Goal: Task Accomplishment & Management: Use online tool/utility

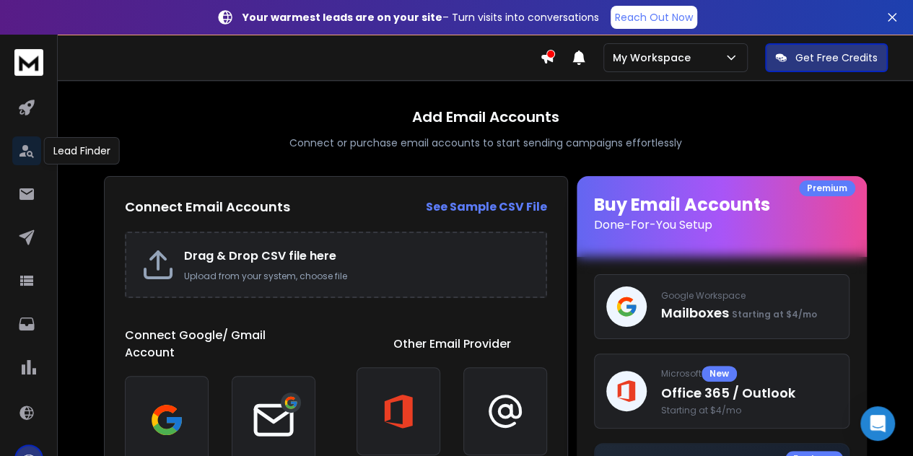
click at [20, 147] on icon at bounding box center [26, 150] width 17 height 17
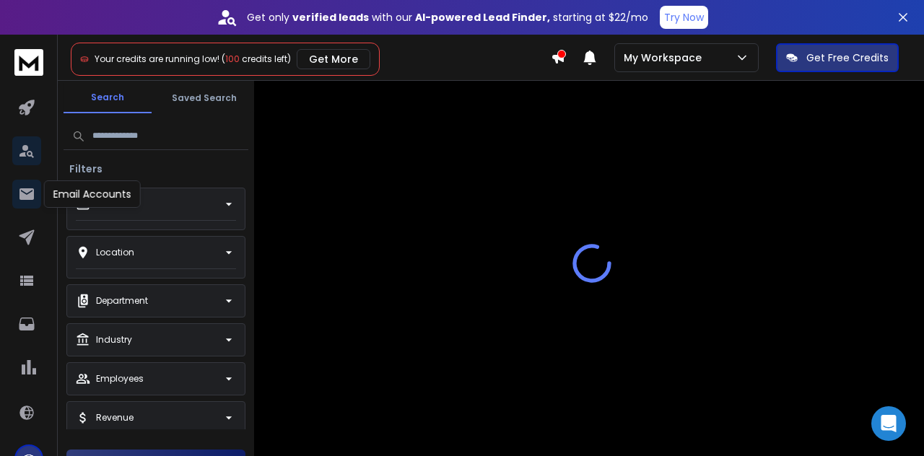
click at [26, 190] on icon at bounding box center [26, 194] width 14 height 12
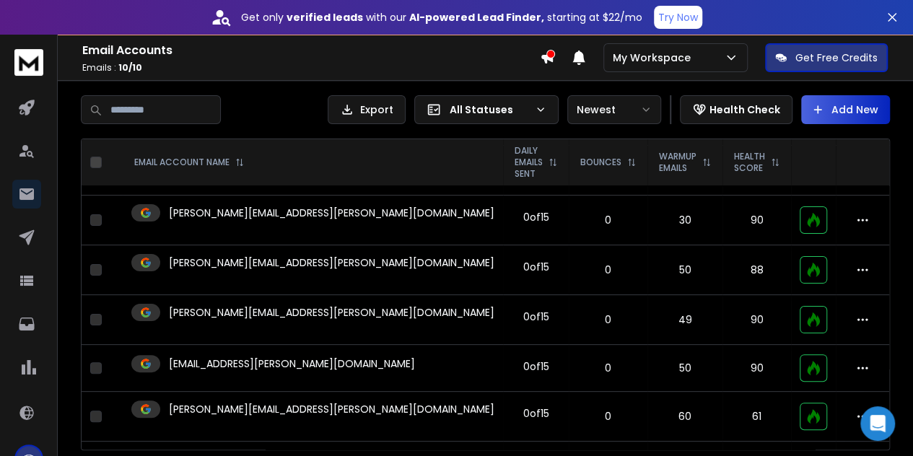
scroll to position [214, 0]
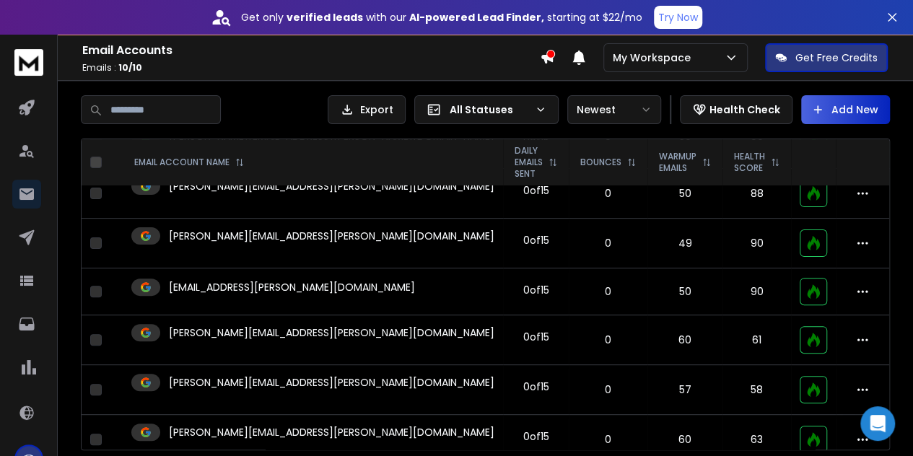
click at [269, 375] on p "[PERSON_NAME][EMAIL_ADDRESS][PERSON_NAME][DOMAIN_NAME]" at bounding box center [332, 382] width 326 height 14
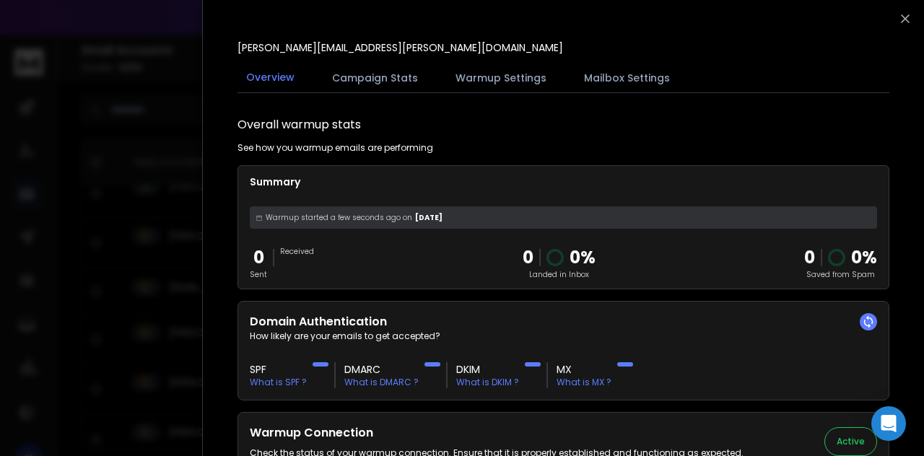
click at [140, 65] on div at bounding box center [462, 228] width 924 height 456
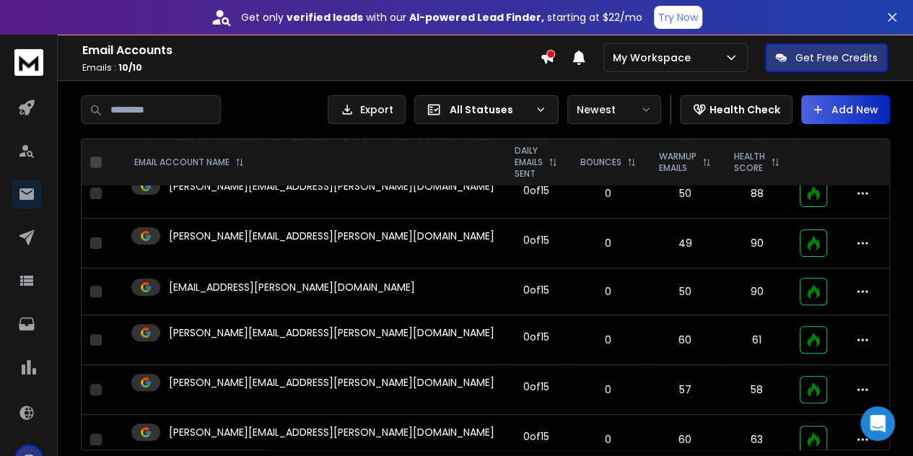
click at [278, 375] on p "[PERSON_NAME][EMAIL_ADDRESS][PERSON_NAME][DOMAIN_NAME]" at bounding box center [332, 382] width 326 height 14
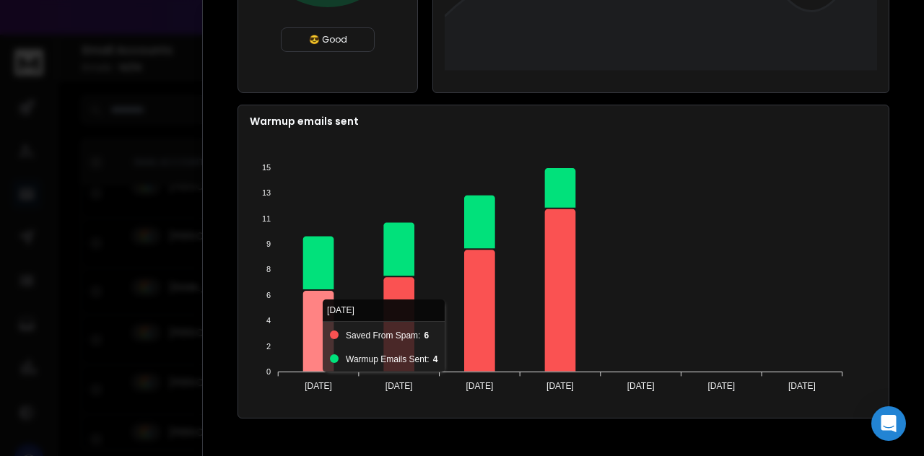
scroll to position [0, 0]
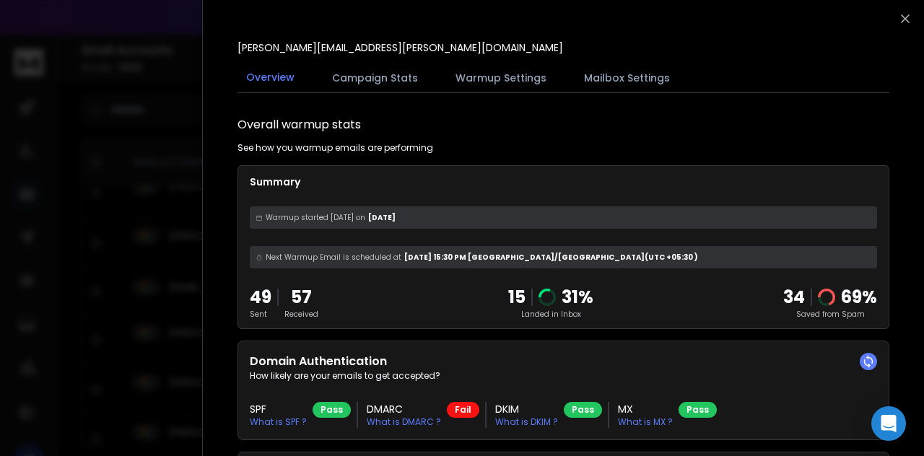
click at [511, 67] on button "Warmup Settings" at bounding box center [501, 78] width 108 height 32
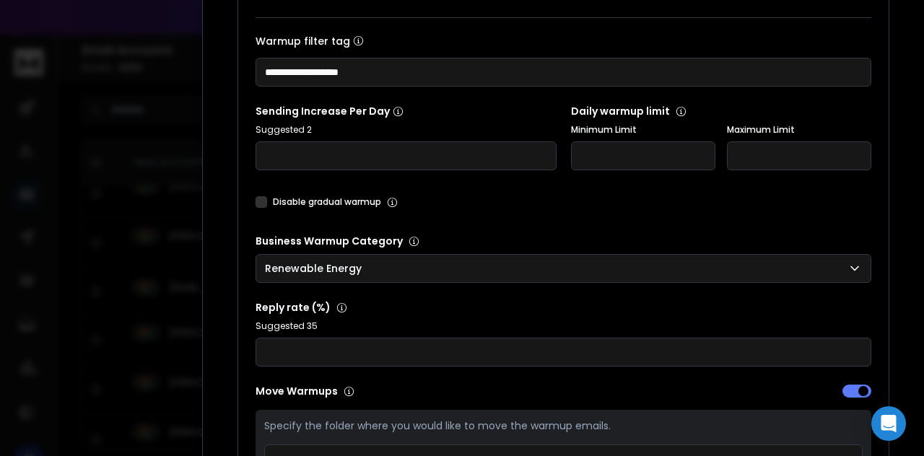
scroll to position [262, 0]
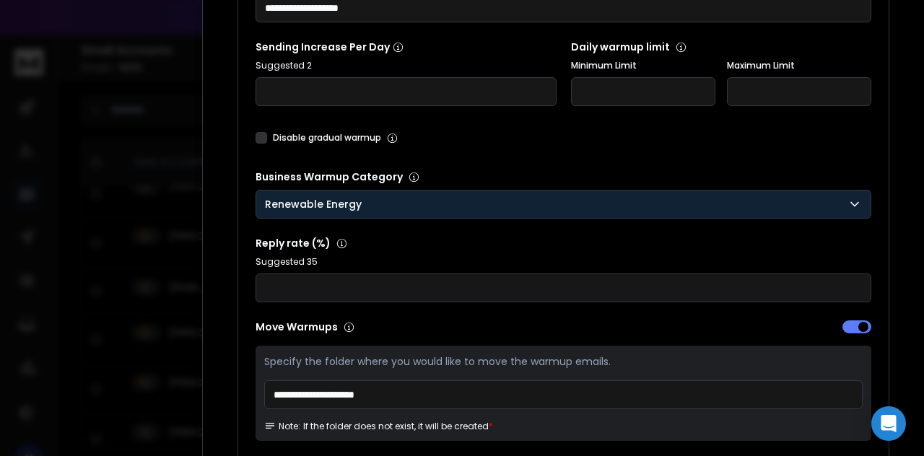
click at [469, 204] on div "Renewable Energy" at bounding box center [563, 204] width 597 height 14
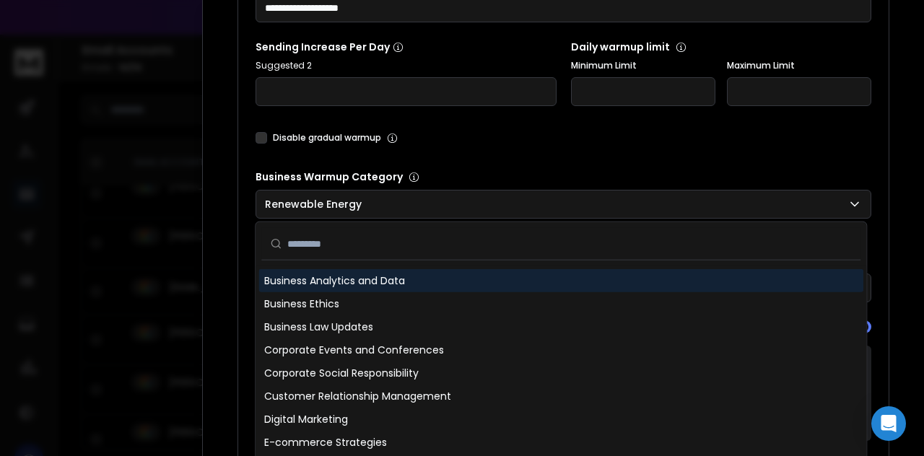
click at [506, 157] on body "Get only verified leads with our AI-powered Lead Finder, starting at $22/mo Try…" at bounding box center [456, 228] width 913 height 456
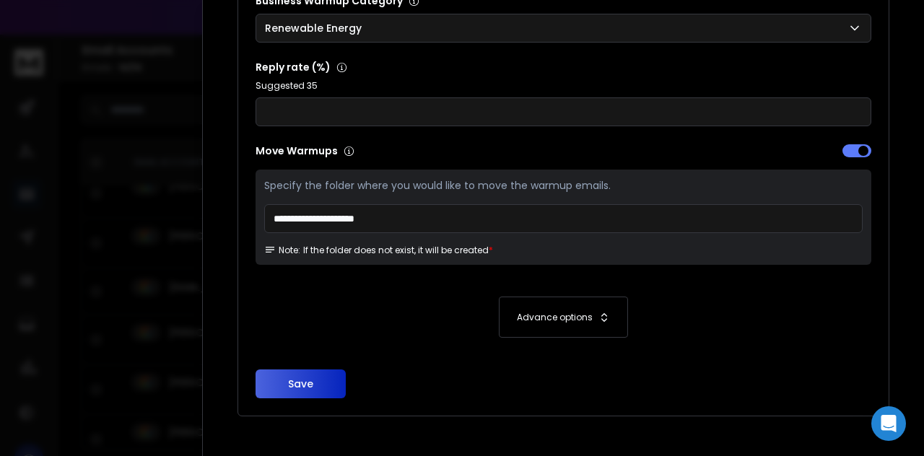
scroll to position [307, 0]
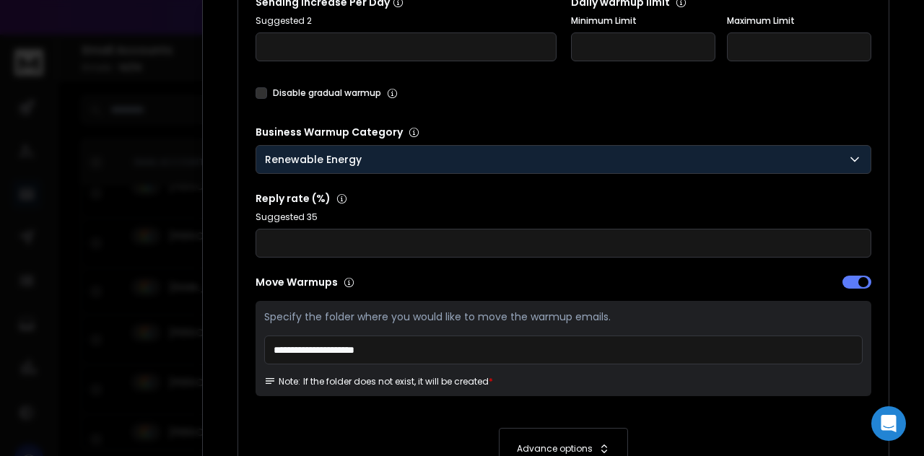
click at [388, 155] on div "Renewable Energy" at bounding box center [563, 159] width 597 height 14
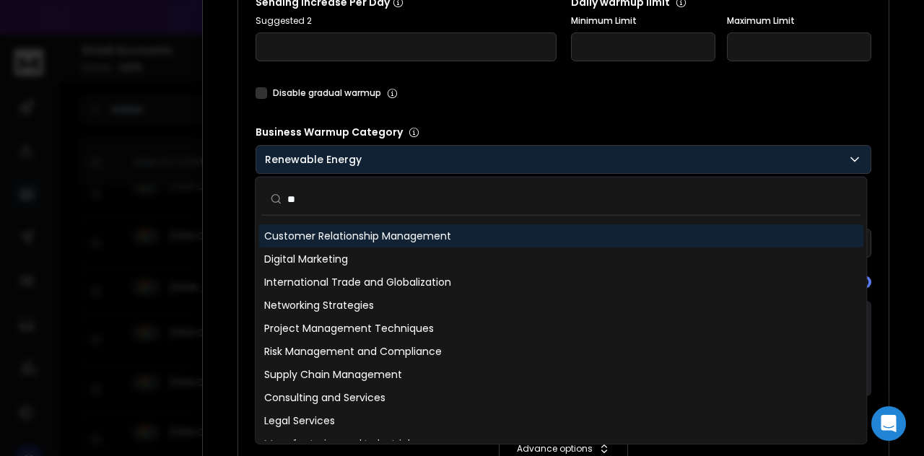
type input "*"
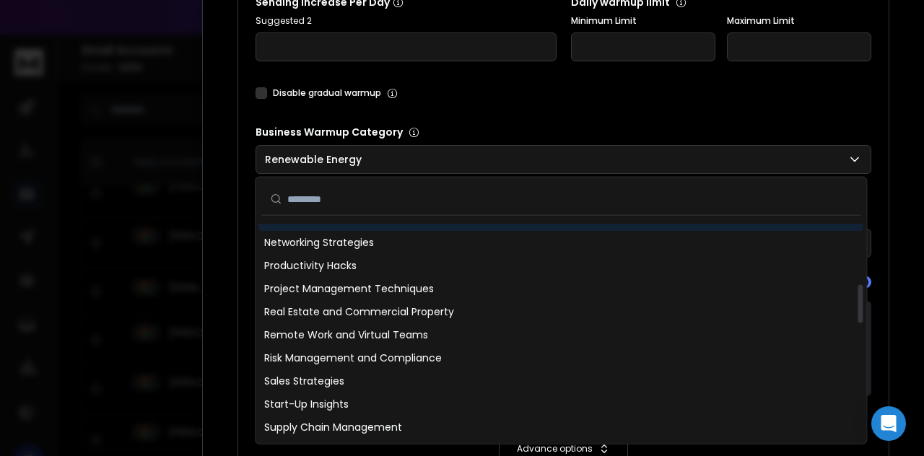
scroll to position [370, 0]
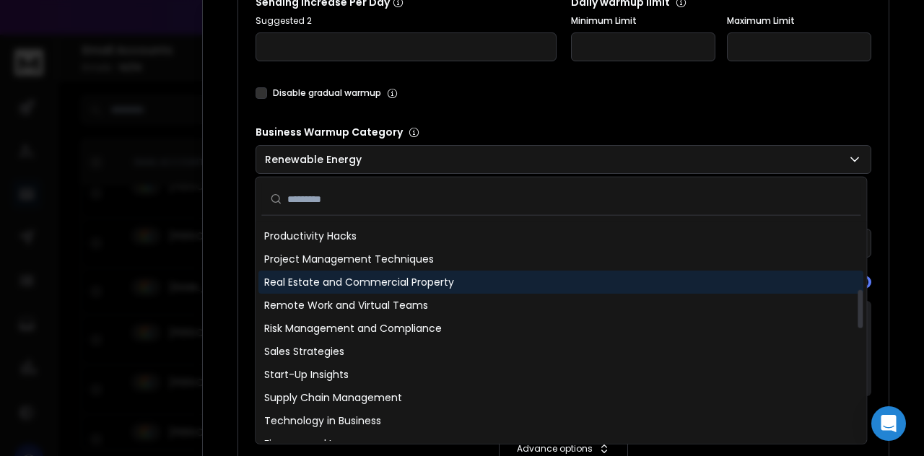
click at [214, 261] on div at bounding box center [462, 228] width 924 height 456
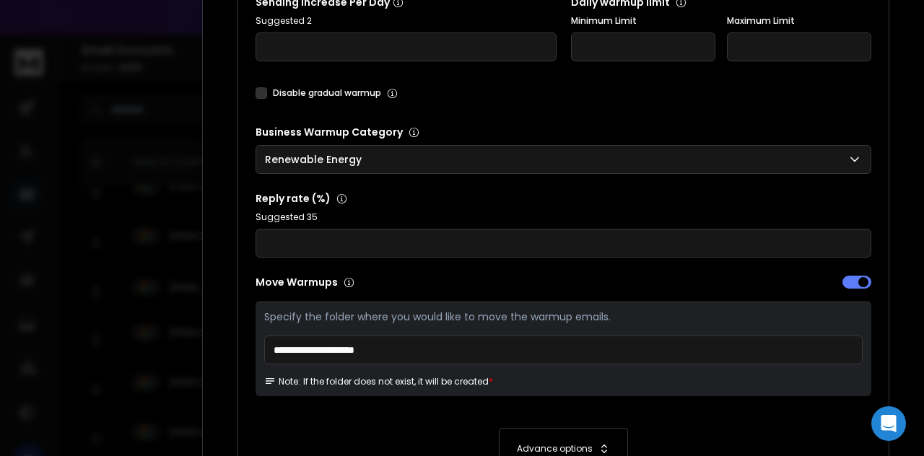
scroll to position [427, 0]
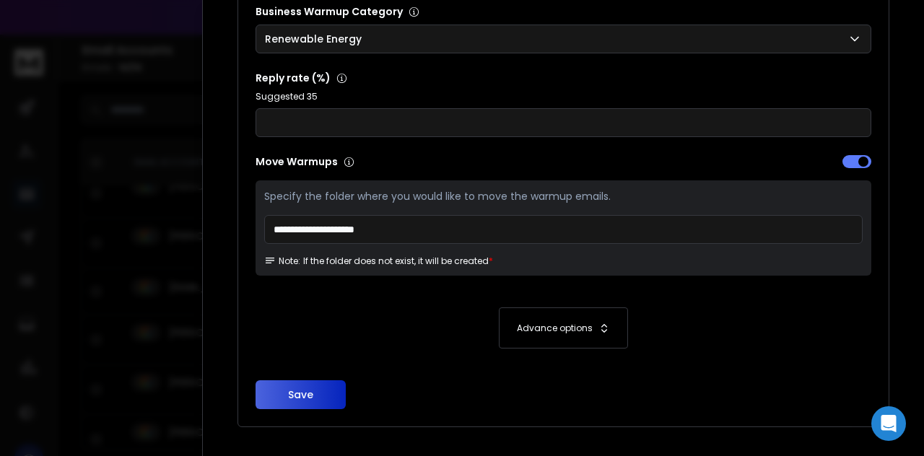
click at [208, 52] on div "**********" at bounding box center [563, 228] width 722 height 456
